Goal: Task Accomplishment & Management: Use online tool/utility

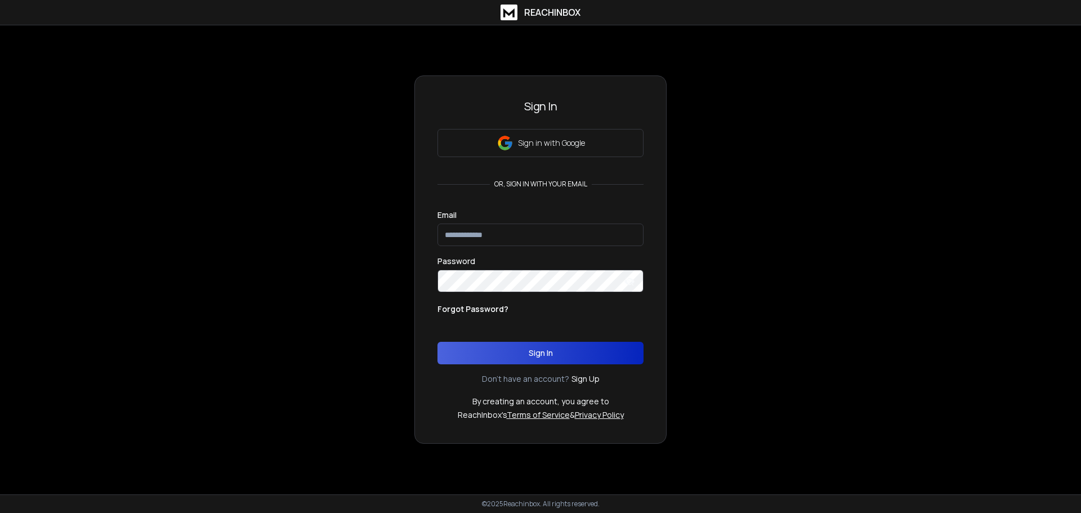
click at [543, 142] on p "Sign in with Google" at bounding box center [551, 142] width 67 height 11
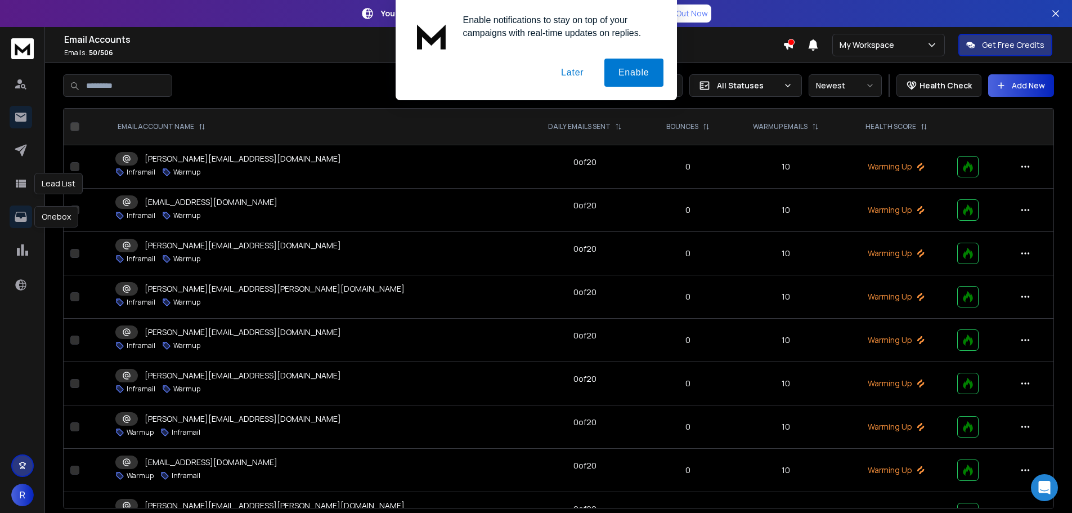
click at [21, 214] on icon at bounding box center [21, 217] width 14 height 14
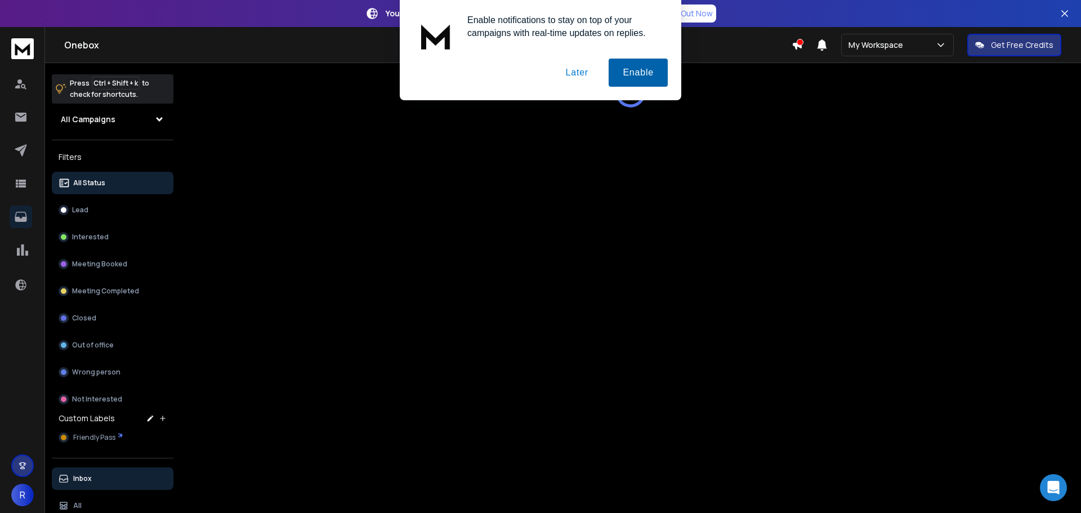
click at [632, 80] on button "Enable" at bounding box center [638, 73] width 59 height 28
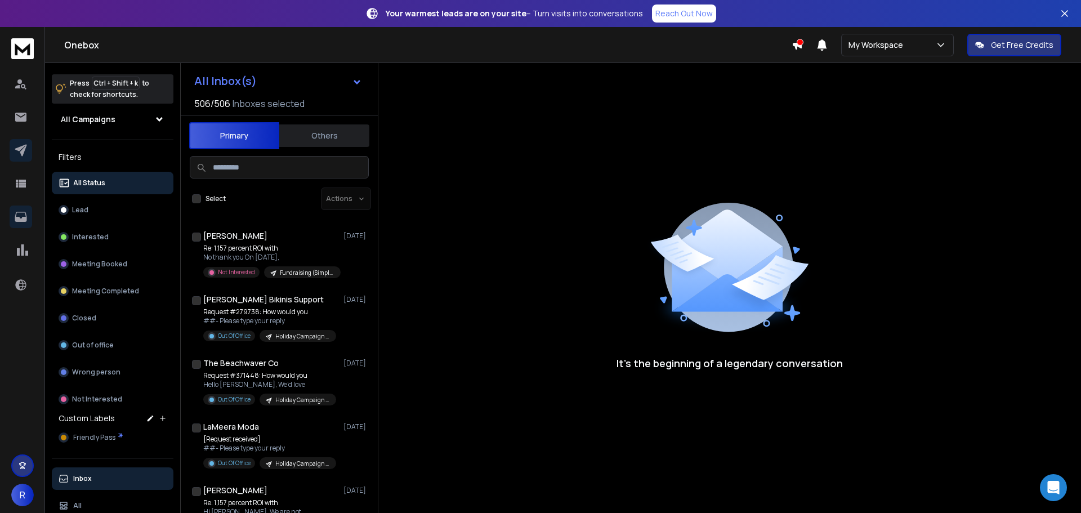
click at [29, 152] on link at bounding box center [21, 150] width 23 height 23
